Goal: Task Accomplishment & Management: Manage account settings

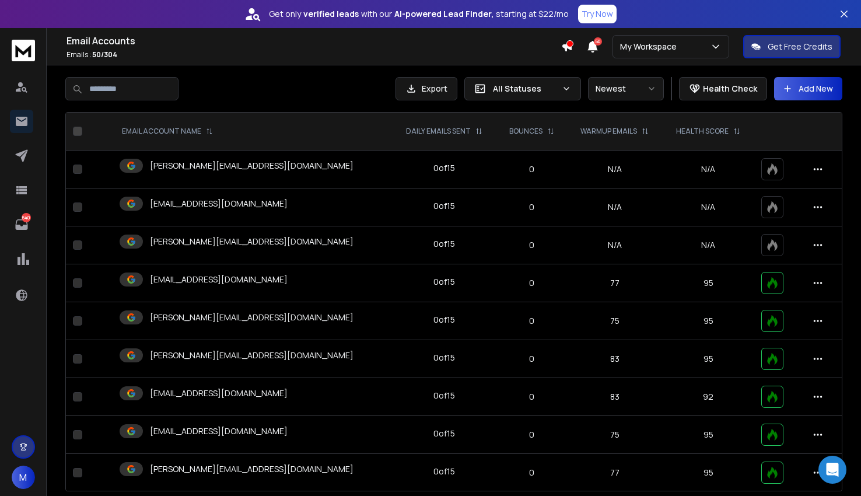
click at [77, 166] on button "button" at bounding box center [77, 168] width 9 height 9
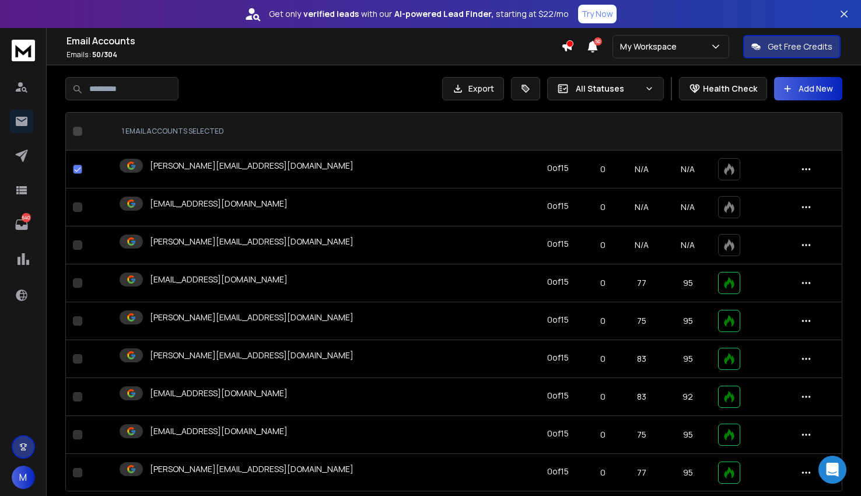
click at [82, 210] on div at bounding box center [93, 206] width 40 height 9
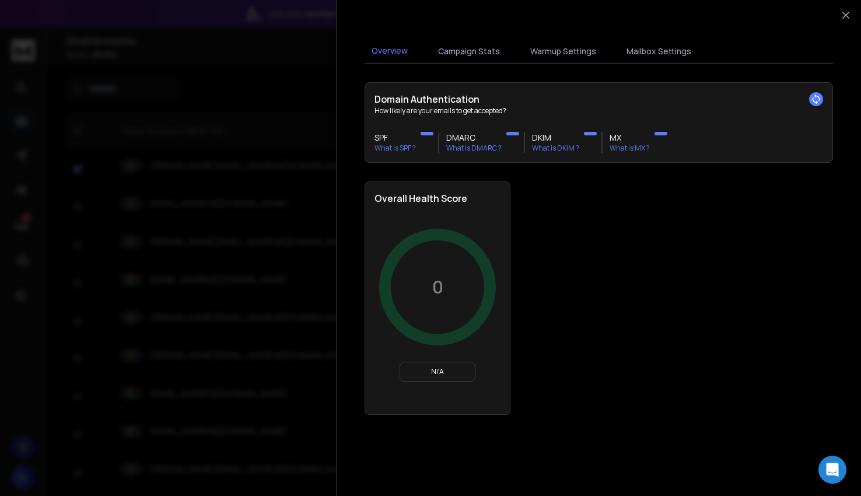
click at [209, 162] on div at bounding box center [430, 248] width 861 height 496
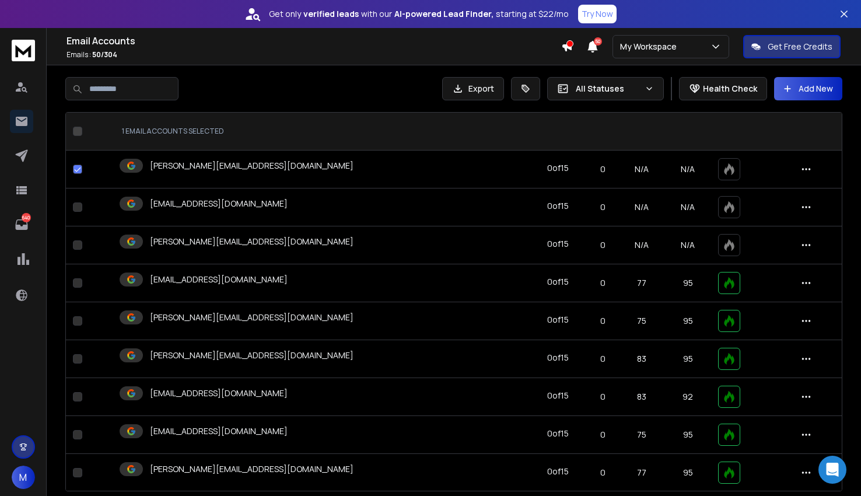
drag, startPoint x: 81, startPoint y: 206, endPoint x: 81, endPoint y: 221, distance: 14.6
click at [81, 206] on button "button" at bounding box center [77, 206] width 9 height 9
click at [82, 246] on button "button" at bounding box center [77, 244] width 9 height 9
click at [504, 93] on p "All Statuses" at bounding box center [484, 89] width 64 height 12
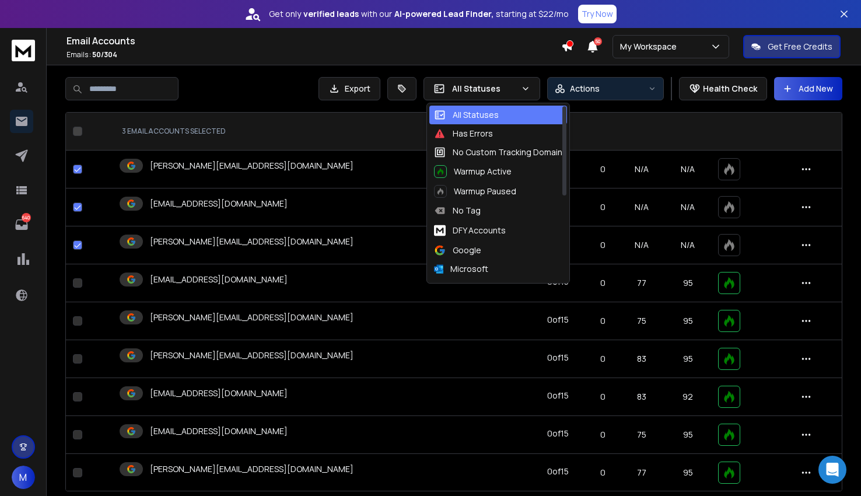
click at [591, 90] on p "Actions" at bounding box center [585, 89] width 30 height 12
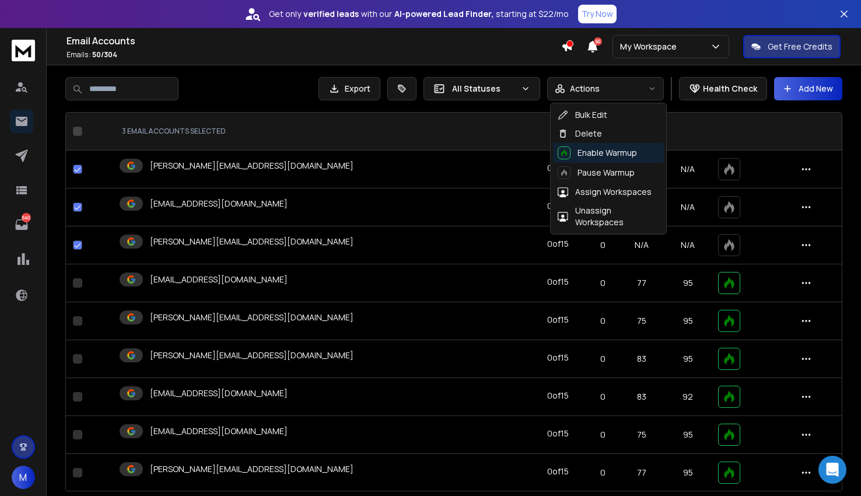
click at [588, 149] on div "Enable Warmup" at bounding box center [597, 152] width 79 height 13
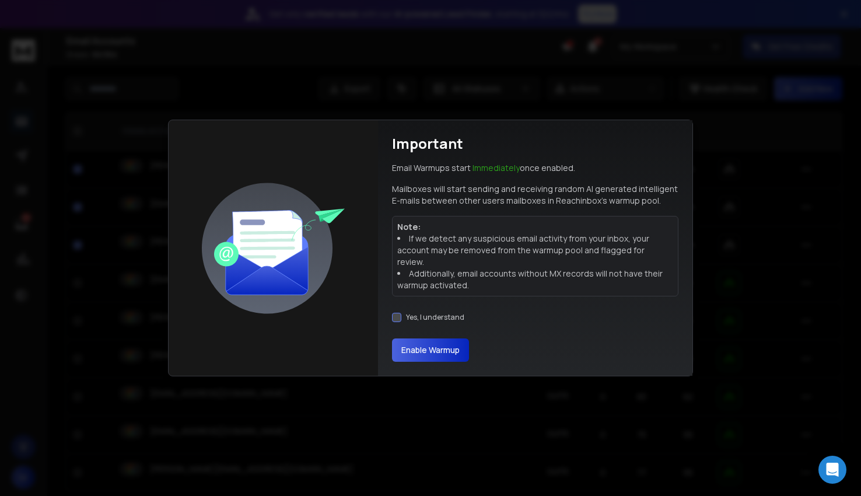
click at [399, 314] on button "Yes, I understand" at bounding box center [396, 317] width 9 height 9
click at [418, 351] on button "Enable Warmup" at bounding box center [430, 349] width 77 height 23
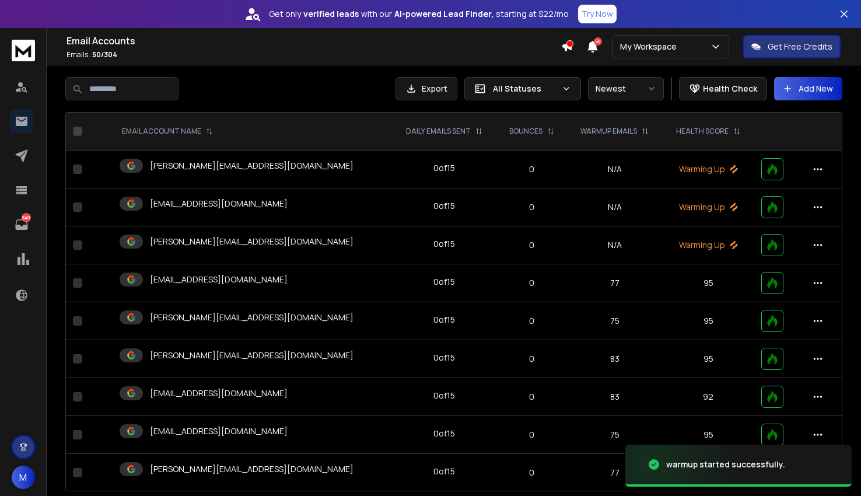
click at [77, 172] on button "button" at bounding box center [77, 168] width 9 height 9
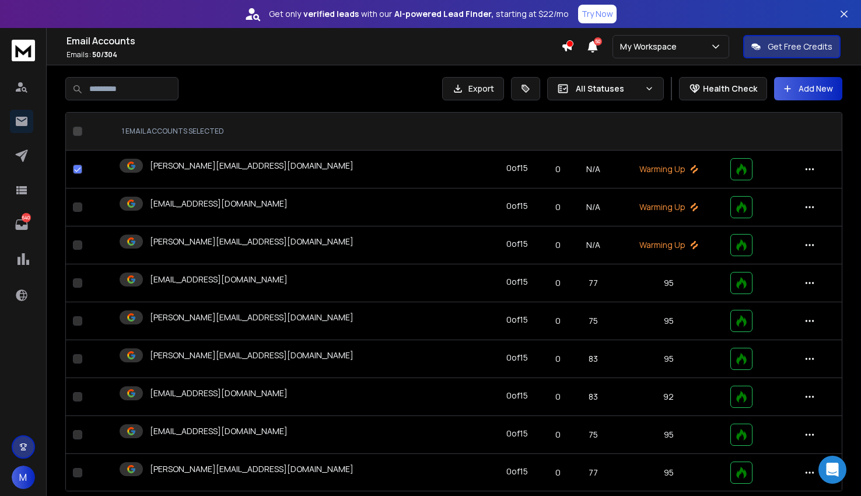
drag, startPoint x: 79, startPoint y: 205, endPoint x: 78, endPoint y: 217, distance: 12.3
click at [79, 205] on button "button" at bounding box center [77, 206] width 9 height 9
click at [79, 247] on button "button" at bounding box center [77, 244] width 9 height 9
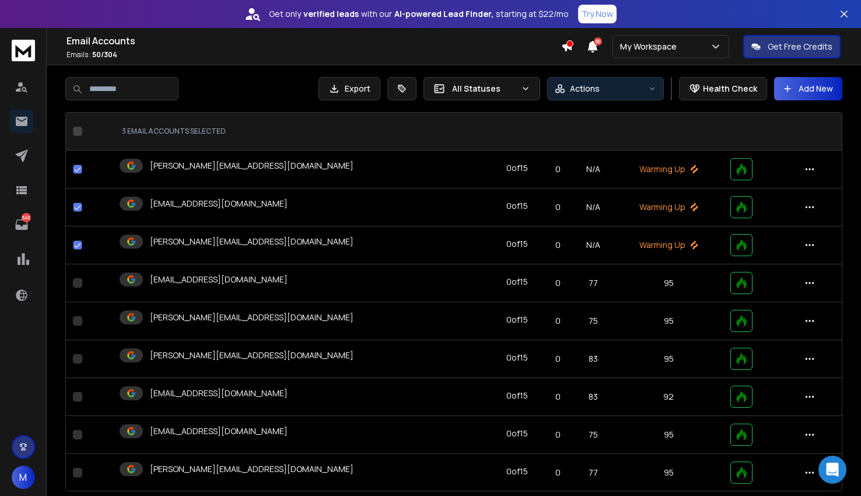
click at [597, 94] on button "Actions" at bounding box center [605, 88] width 117 height 23
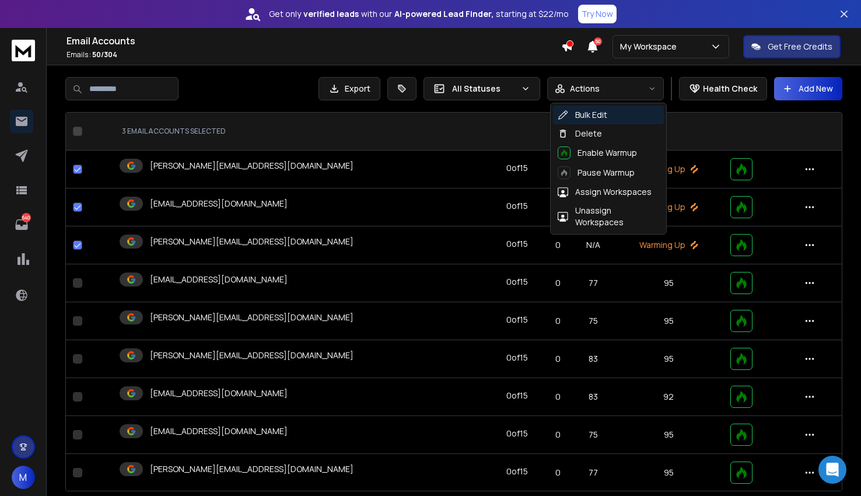
click at [572, 324] on td "75" at bounding box center [593, 321] width 42 height 38
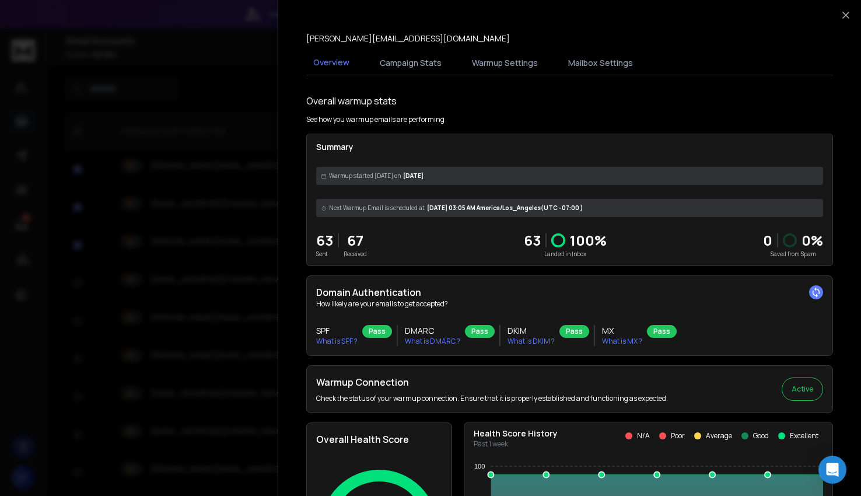
click at [513, 66] on button "Warmup Settings" at bounding box center [505, 63] width 80 height 26
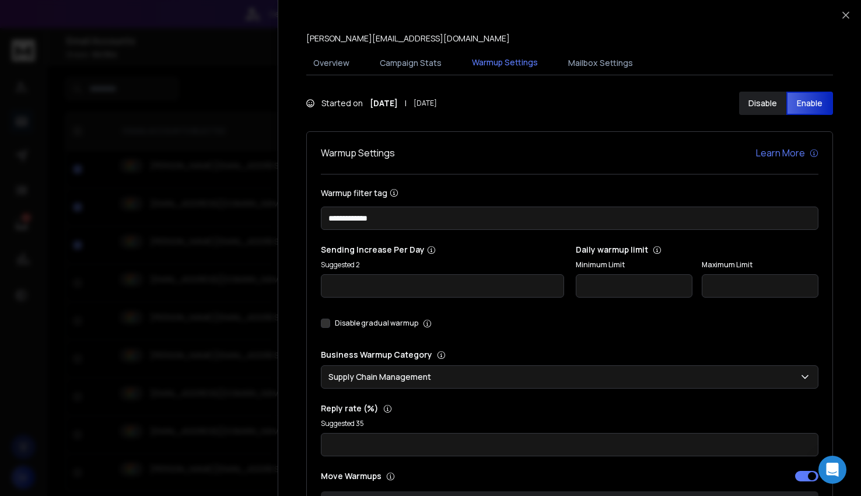
click at [125, 107] on div at bounding box center [430, 248] width 861 height 496
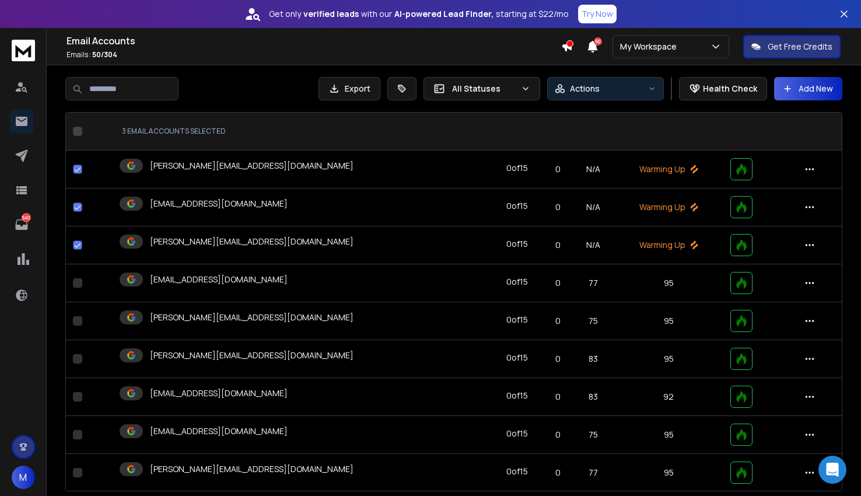
click at [593, 91] on p "Actions" at bounding box center [585, 89] width 30 height 12
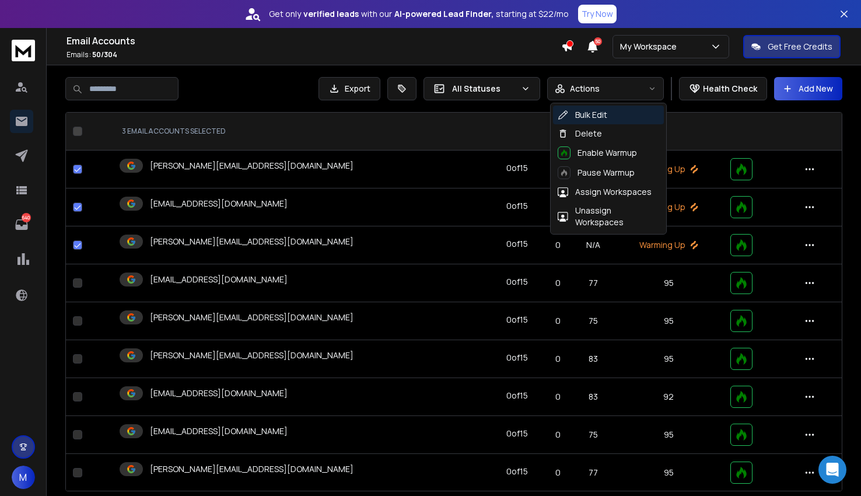
click at [590, 111] on div "Bulk Edit" at bounding box center [583, 115] width 50 height 12
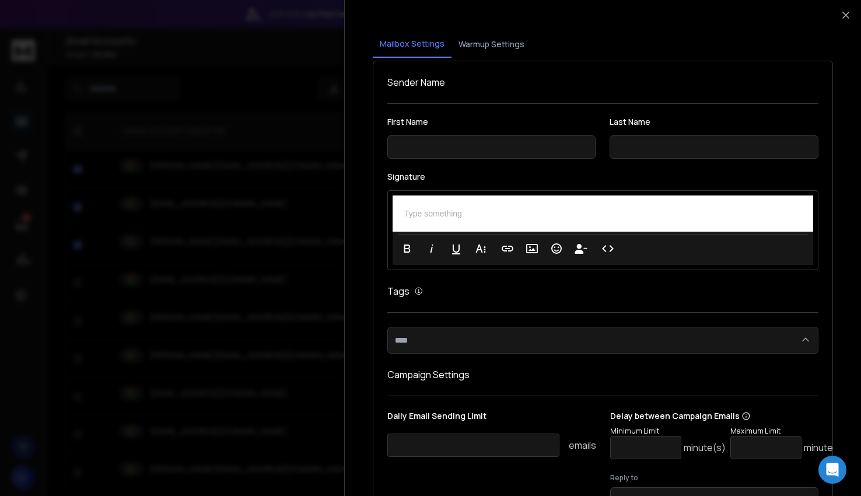
click at [499, 50] on button "Warmup Settings" at bounding box center [491, 44] width 80 height 26
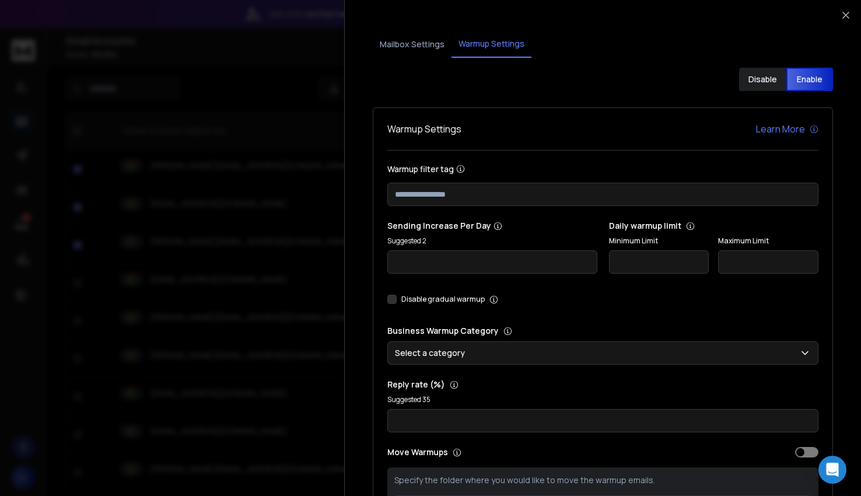
click at [446, 260] on input "number" at bounding box center [491, 261] width 209 height 23
type input "*"
click at [649, 258] on input "number" at bounding box center [659, 261] width 100 height 23
type input "*"
click at [739, 260] on input "number" at bounding box center [768, 261] width 100 height 23
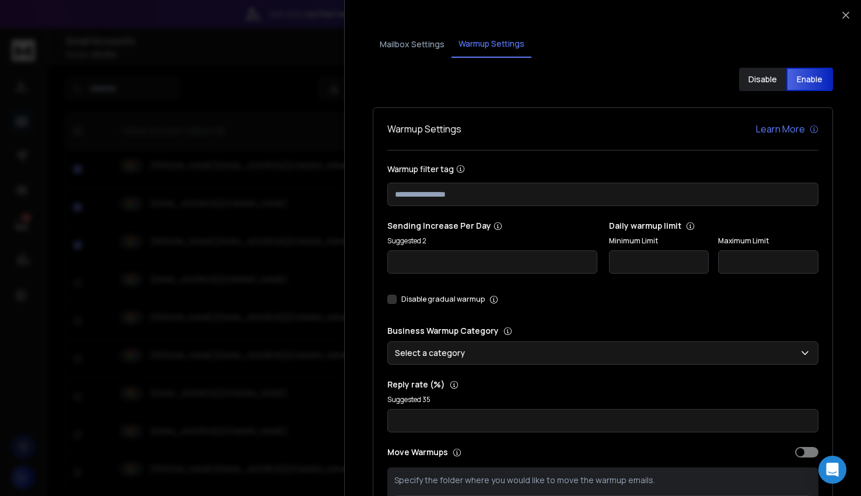
type input "**"
click at [465, 425] on input "number" at bounding box center [602, 420] width 431 height 23
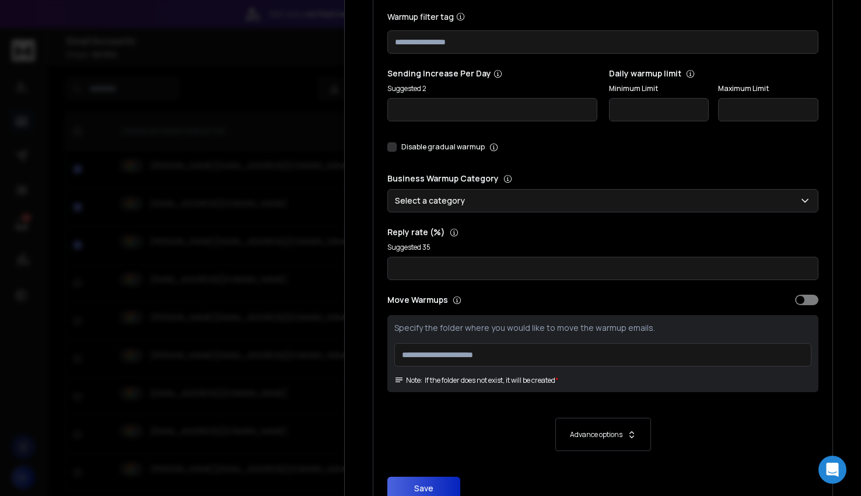
scroll to position [154, 0]
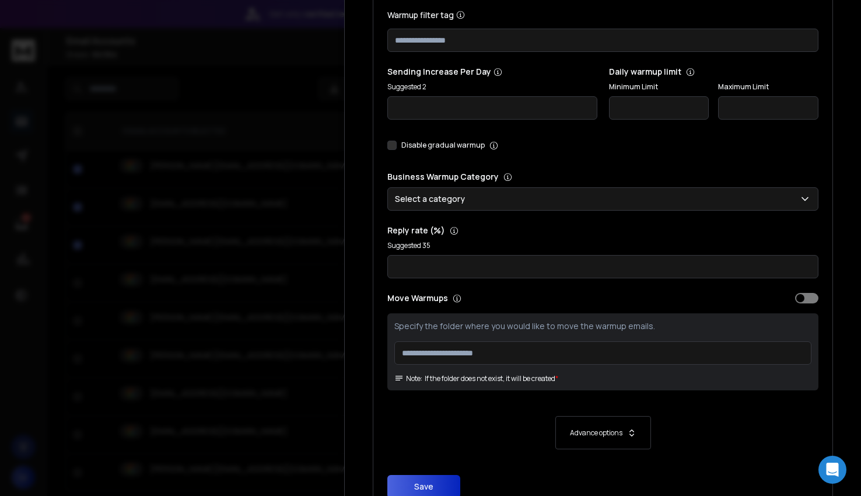
type input "**"
click at [432, 489] on button "Save" at bounding box center [423, 486] width 73 height 23
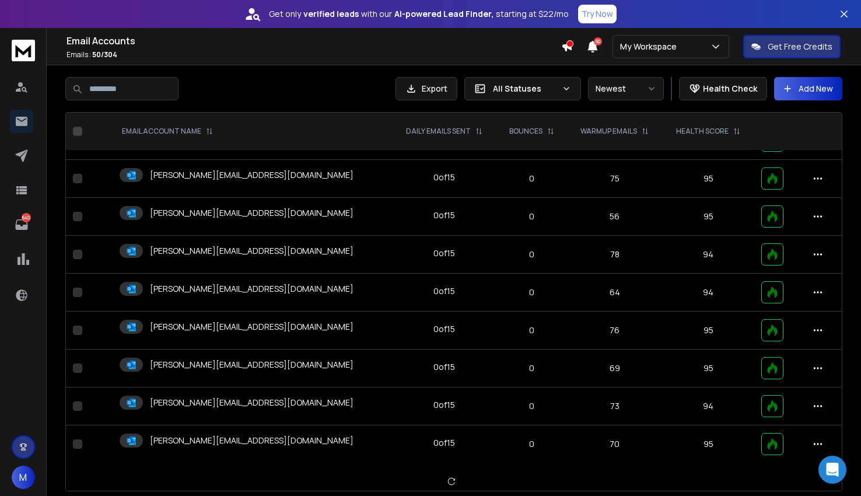
scroll to position [0, 0]
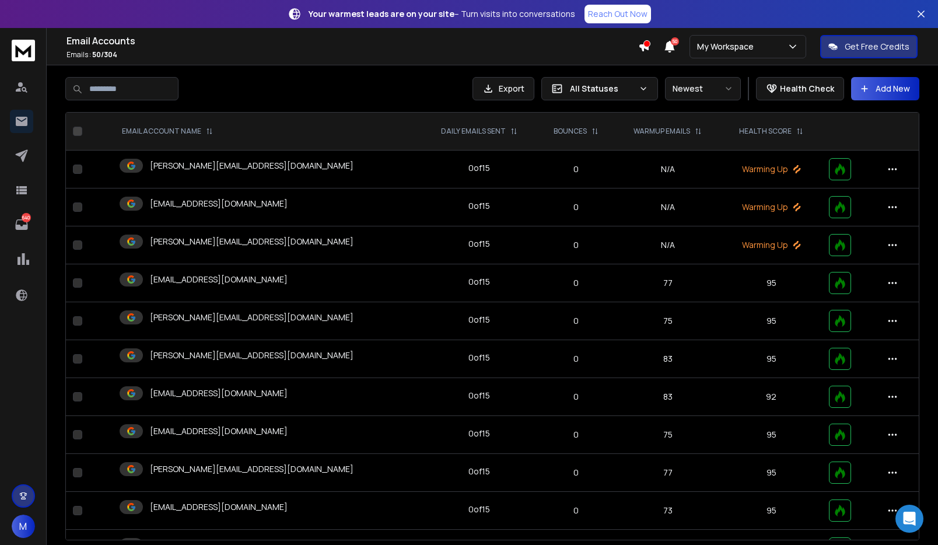
scroll to position [1, 0]
